Goal: Task Accomplishment & Management: Use online tool/utility

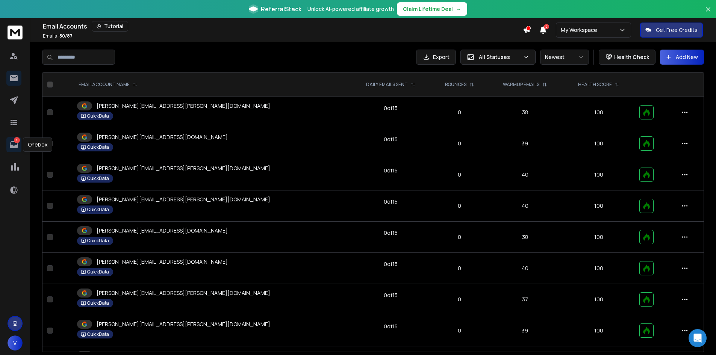
click at [13, 145] on icon at bounding box center [13, 144] width 9 height 9
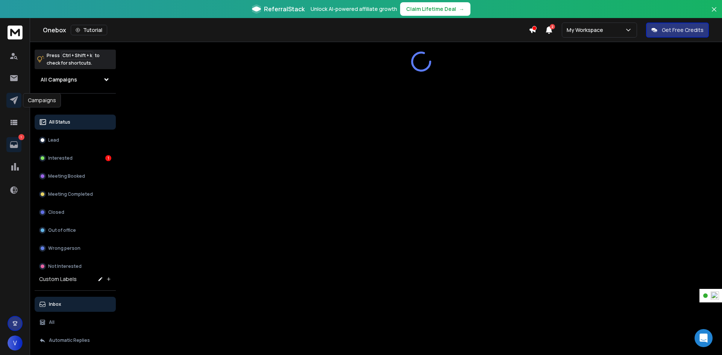
click at [18, 99] on icon at bounding box center [13, 100] width 9 height 9
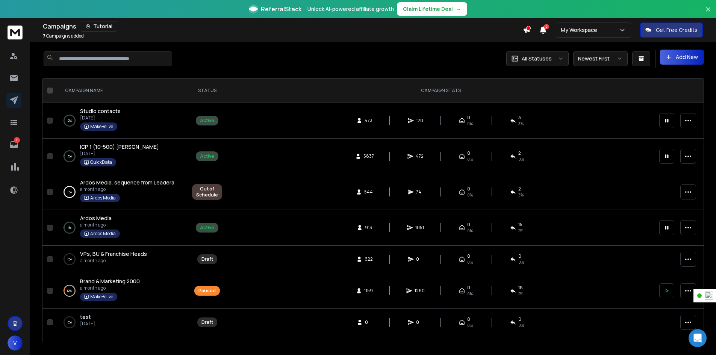
click at [110, 112] on span "Studio contacts" at bounding box center [100, 111] width 41 height 7
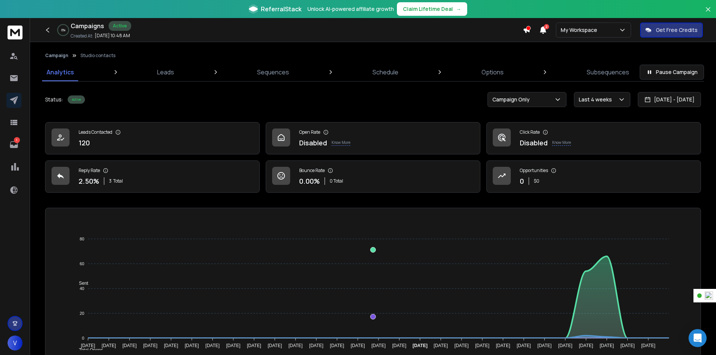
click at [174, 58] on div "Campaign Studio contacts" at bounding box center [373, 56] width 656 height 6
click at [175, 78] on link "Leads" at bounding box center [166, 72] width 26 height 18
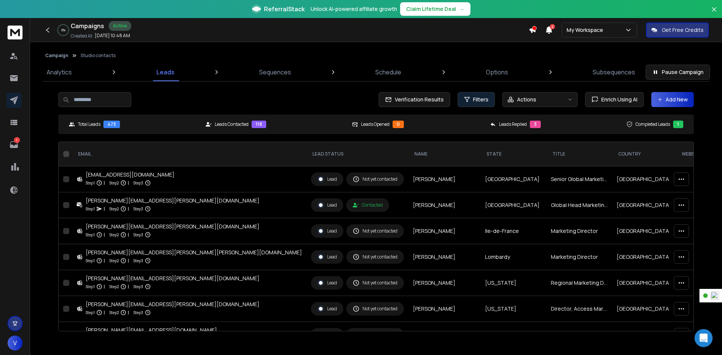
click at [478, 99] on span "Filters" at bounding box center [480, 100] width 15 height 8
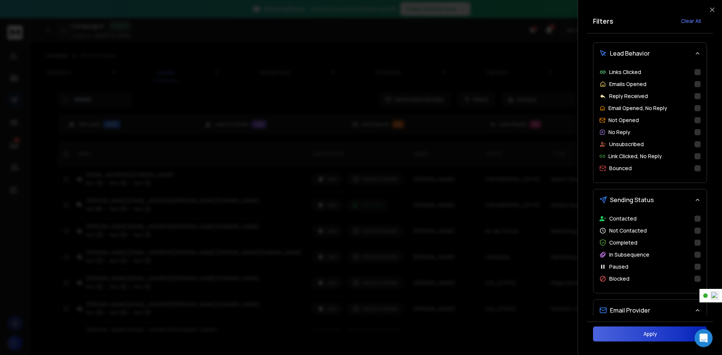
click at [637, 96] on p "Reply Received" at bounding box center [628, 96] width 39 height 8
click at [694, 96] on button "Reply Received" at bounding box center [697, 96] width 6 height 6
click at [657, 334] on button "Apply" at bounding box center [650, 334] width 114 height 15
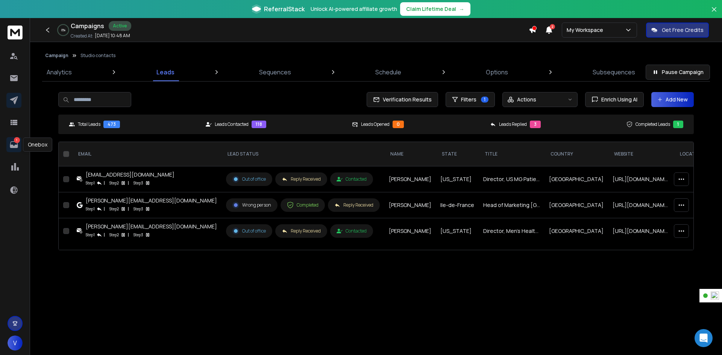
click at [18, 144] on link "1" at bounding box center [13, 144] width 15 height 15
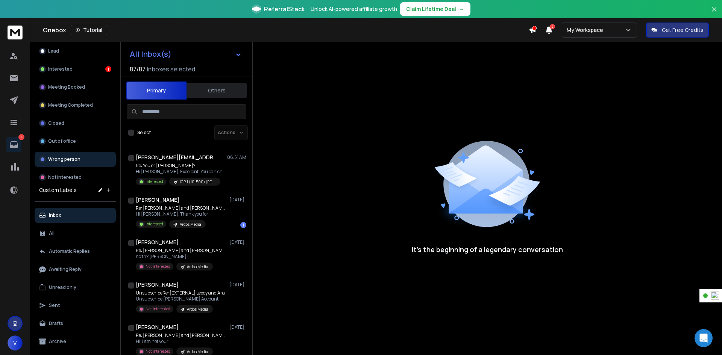
scroll to position [95, 0]
click at [62, 308] on div "Inbox All Automatic Replies Awaiting Reply Unread only Sent Drafts Archive" at bounding box center [75, 287] width 81 height 159
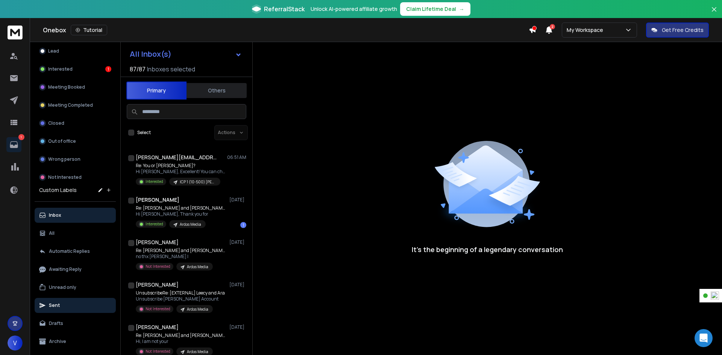
click at [60, 303] on button "Sent" at bounding box center [75, 305] width 81 height 15
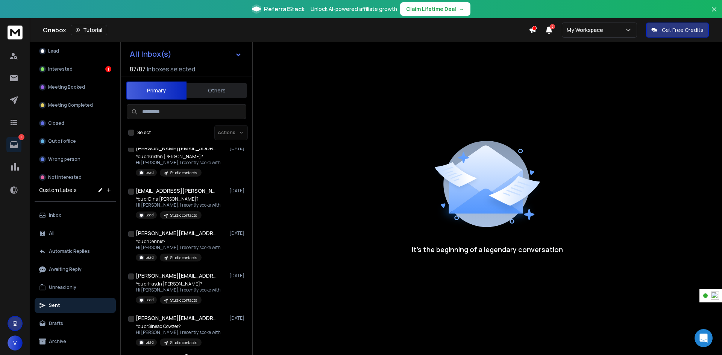
scroll to position [6196, 0]
